Goal: Information Seeking & Learning: Find contact information

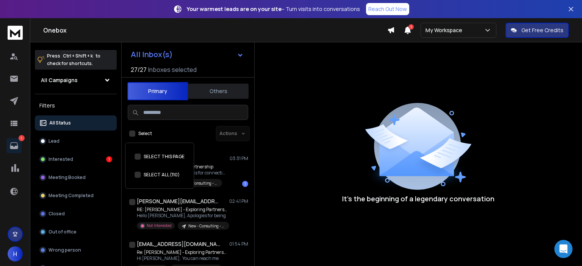
click at [162, 166] on div "SELECT THIS PAGE SELECT ALL (110)" at bounding box center [159, 165] width 59 height 39
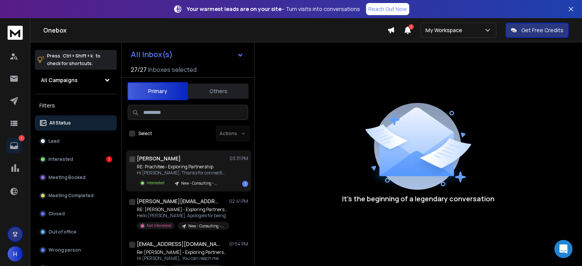
click at [208, 163] on div "Prachitee Thakur 03:31 PM RE: Prachitee - Exploring Partnership Hi Stephen, Tha…" at bounding box center [192, 171] width 111 height 32
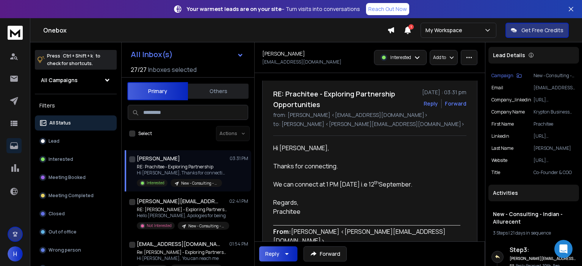
scroll to position [38, 0]
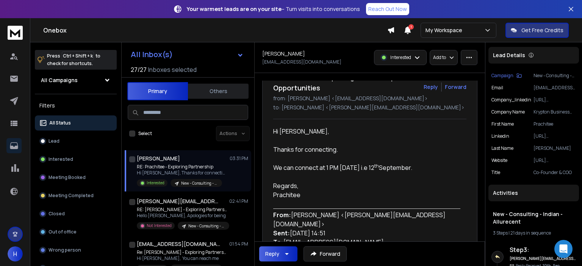
click at [388, 148] on p "Thanks for connecting." at bounding box center [366, 149] width 187 height 9
drag, startPoint x: 400, startPoint y: 99, endPoint x: 334, endPoint y: 102, distance: 66.1
click at [334, 102] on div "RE: Prachitee - Exploring Partnership Opportunities 10 September 2025 : 03:31 p…" at bounding box center [369, 91] width 193 height 39
copy p "prachitee@kryptongroup.in"
drag, startPoint x: 298, startPoint y: 193, endPoint x: 290, endPoint y: 183, distance: 13.4
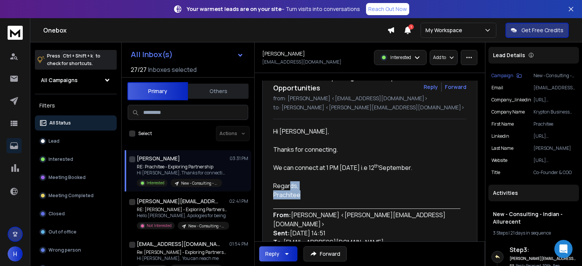
click at [321, 204] on p at bounding box center [366, 204] width 187 height 9
drag, startPoint x: 305, startPoint y: 201, endPoint x: 300, endPoint y: 198, distance: 5.3
drag, startPoint x: 291, startPoint y: 185, endPoint x: 290, endPoint y: 177, distance: 8.8
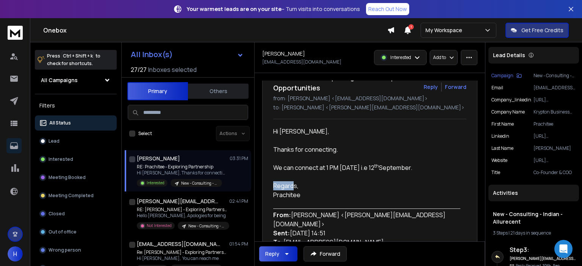
click at [307, 184] on p "Regards," at bounding box center [366, 186] width 187 height 9
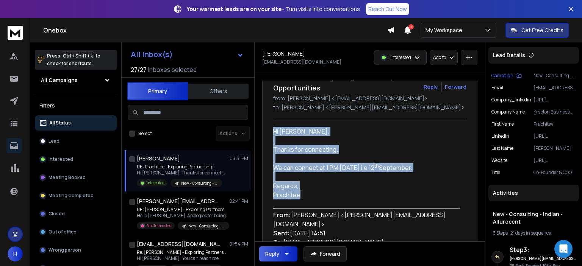
drag, startPoint x: 300, startPoint y: 194, endPoint x: 271, endPoint y: 133, distance: 67.8
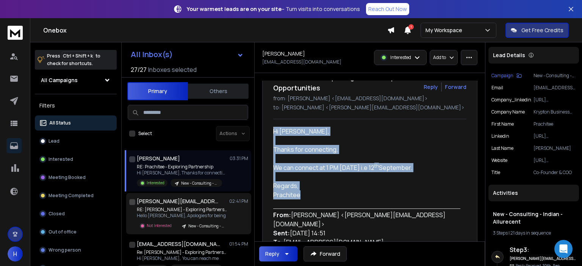
copy div "Hi Stephen, Thanks for connecting. We can connect at 1 PM on Friday i.e 12 th S…"
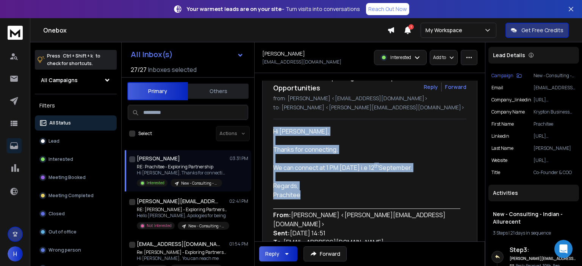
click at [326, 191] on p "Prachitee" at bounding box center [366, 195] width 187 height 9
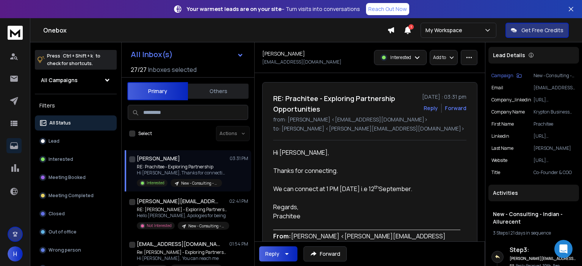
scroll to position [0, 0]
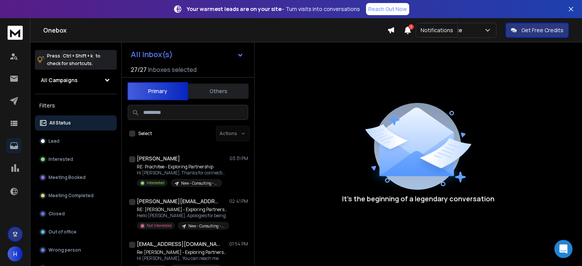
click at [411, 30] on icon at bounding box center [407, 30] width 7 height 8
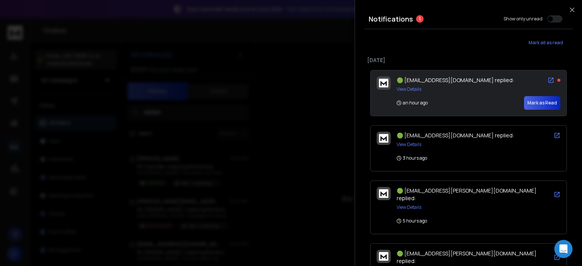
click at [538, 101] on button "Mark as Read" at bounding box center [542, 103] width 36 height 14
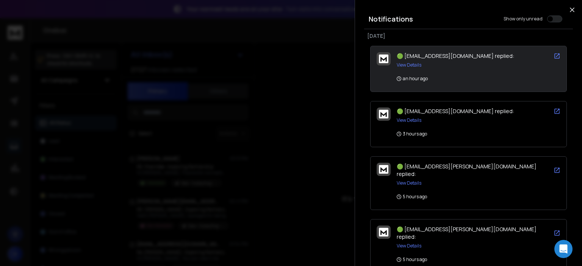
click at [569, 10] on icon "button" at bounding box center [573, 10] width 8 height 8
